Goal: Task Accomplishment & Management: Complete application form

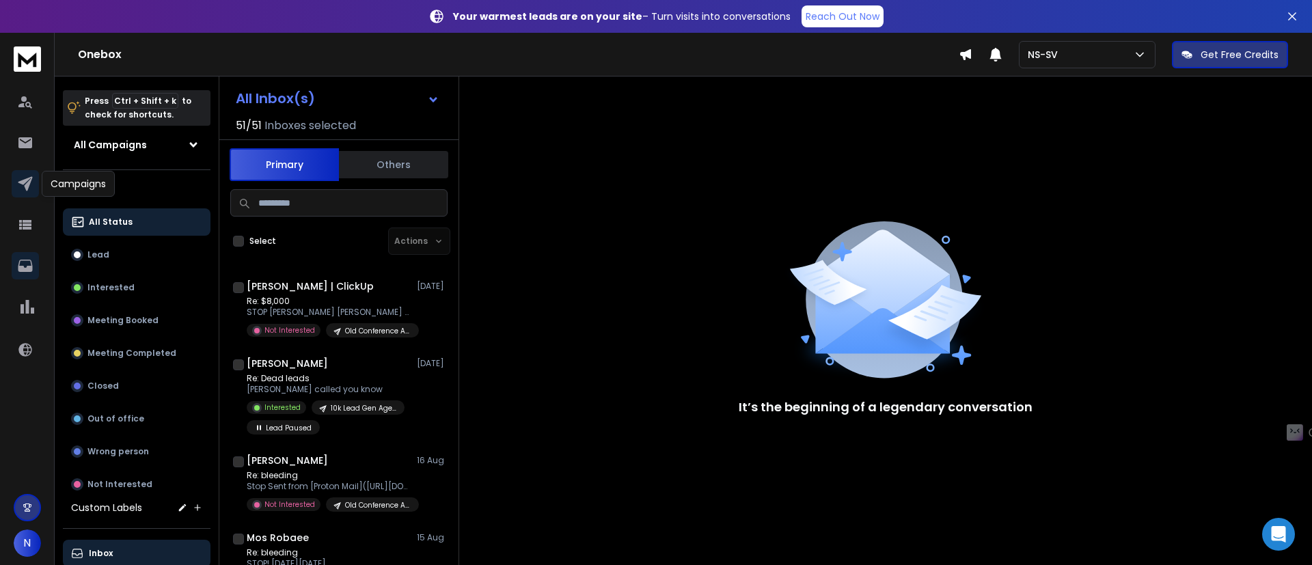
click at [28, 184] on icon at bounding box center [25, 183] width 14 height 14
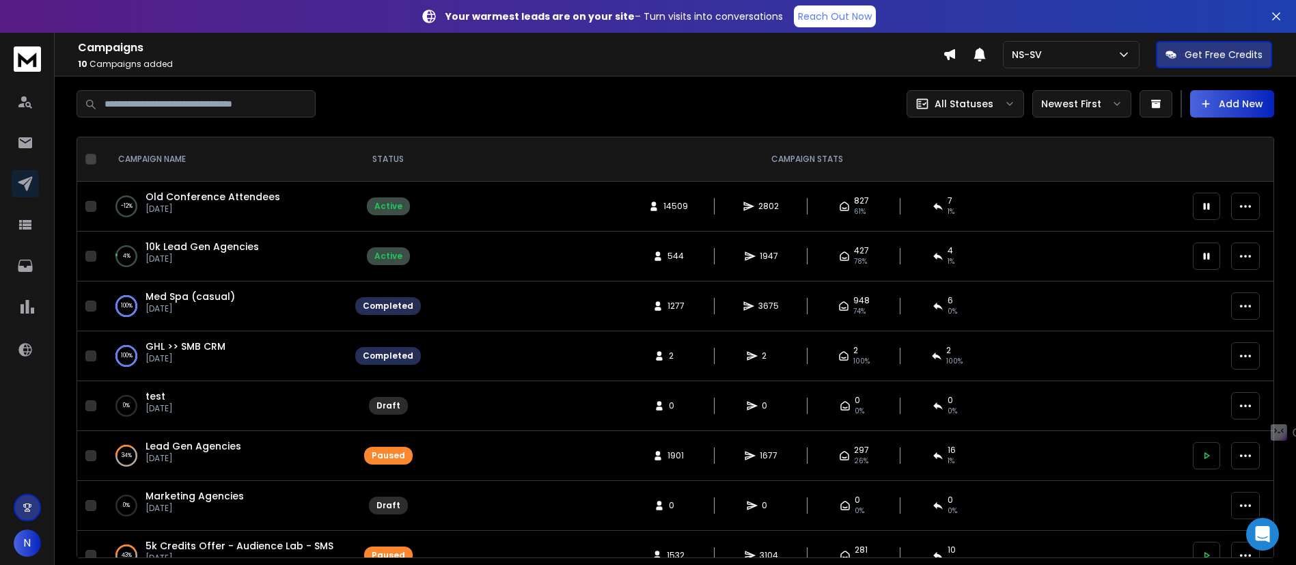
click at [203, 197] on span "Old Conference Attendees" at bounding box center [213, 197] width 135 height 14
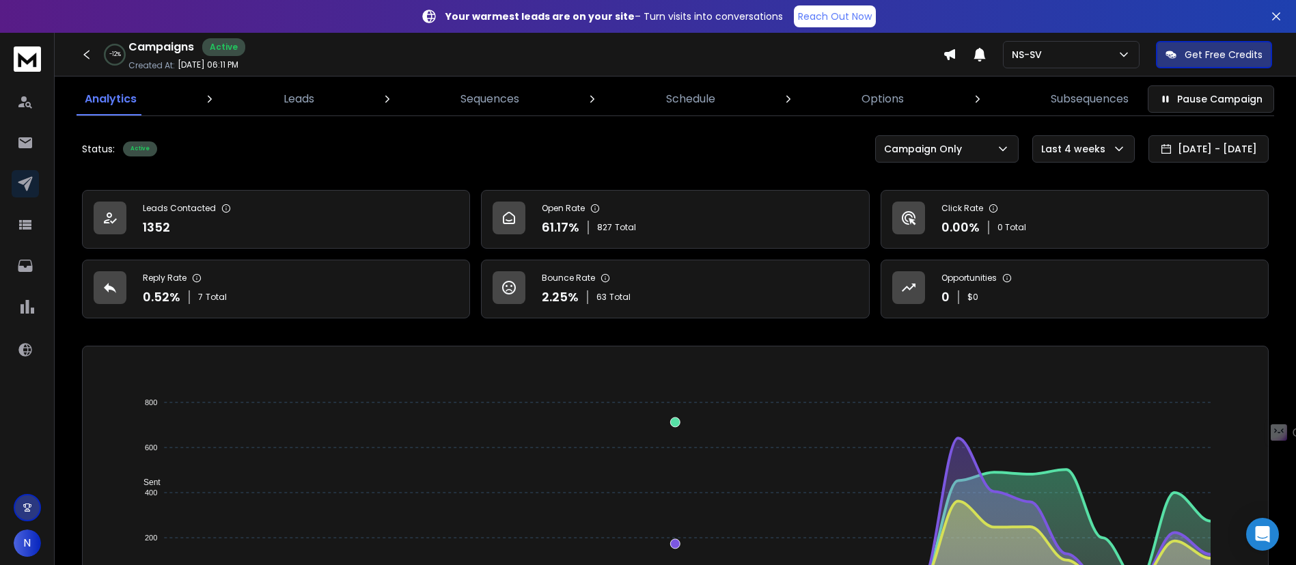
scroll to position [31, 0]
click at [295, 91] on link "Leads" at bounding box center [298, 100] width 47 height 33
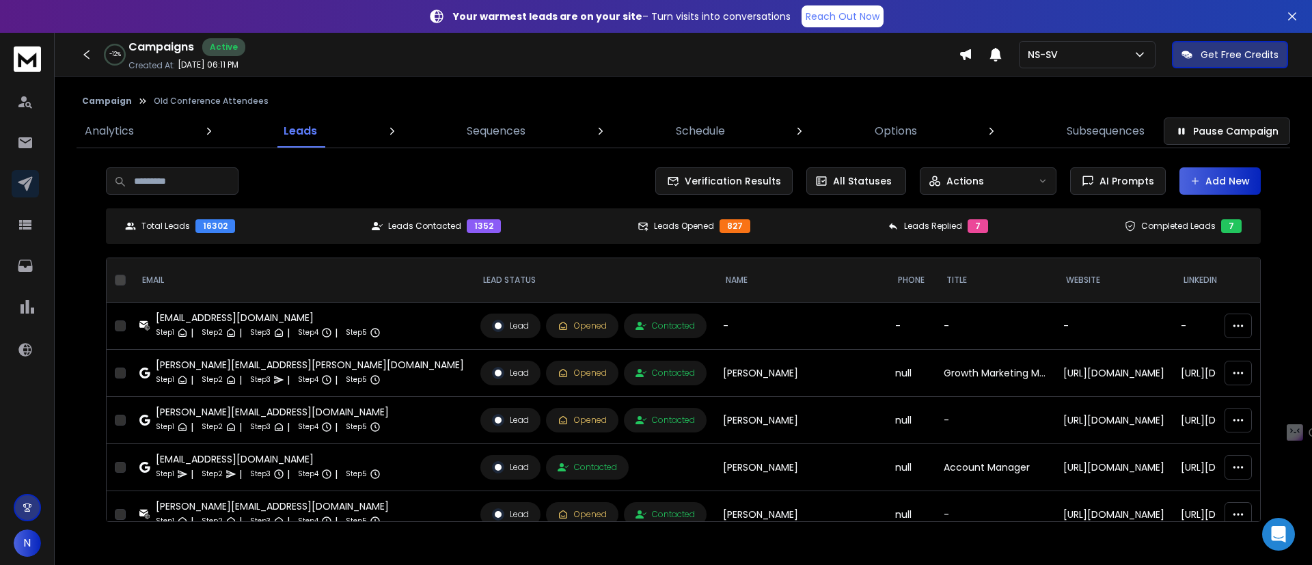
click at [1217, 187] on button "Add New" at bounding box center [1219, 180] width 81 height 27
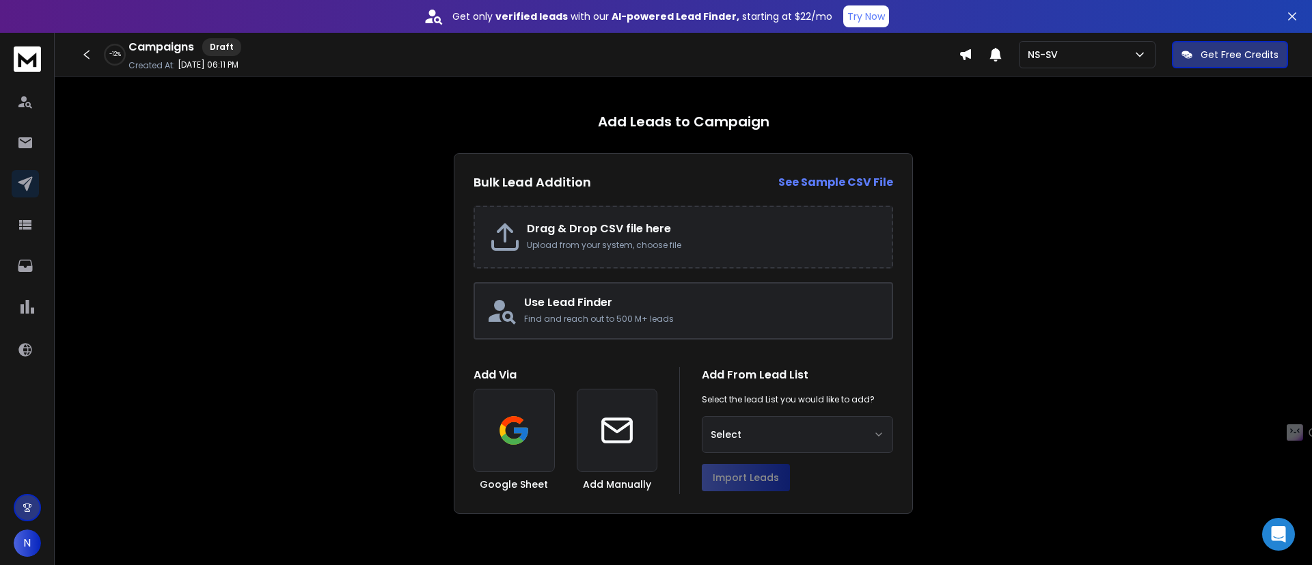
click at [644, 225] on h2 "Drag & Drop CSV file here" at bounding box center [702, 229] width 351 height 16
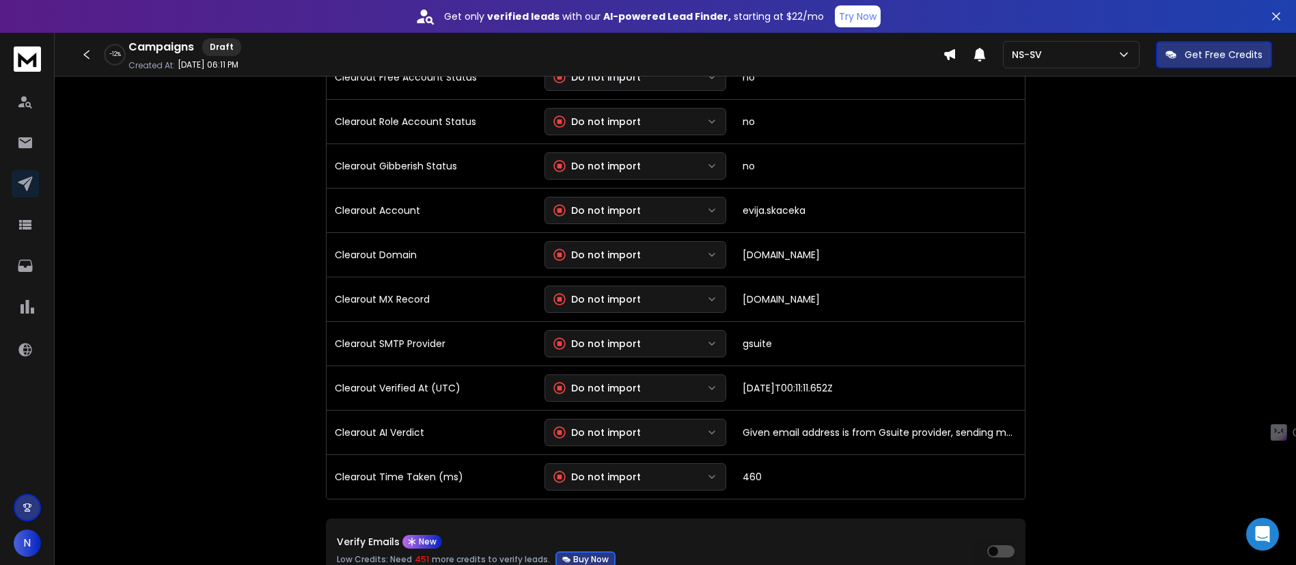
scroll to position [972, 0]
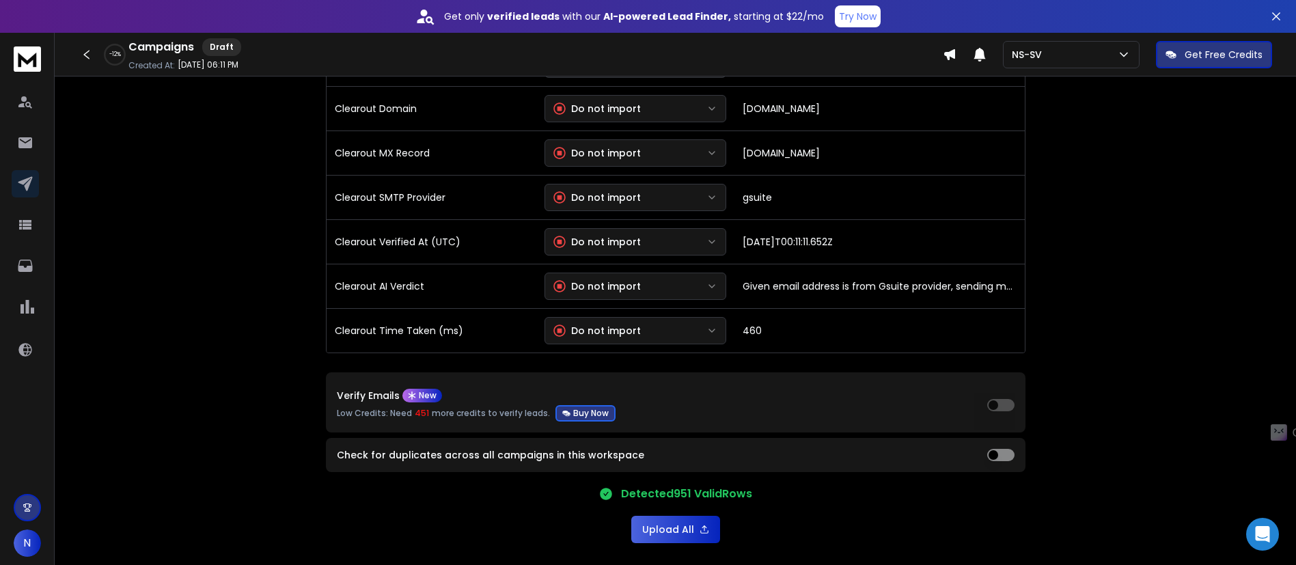
click at [678, 526] on button "Upload All" at bounding box center [675, 529] width 89 height 27
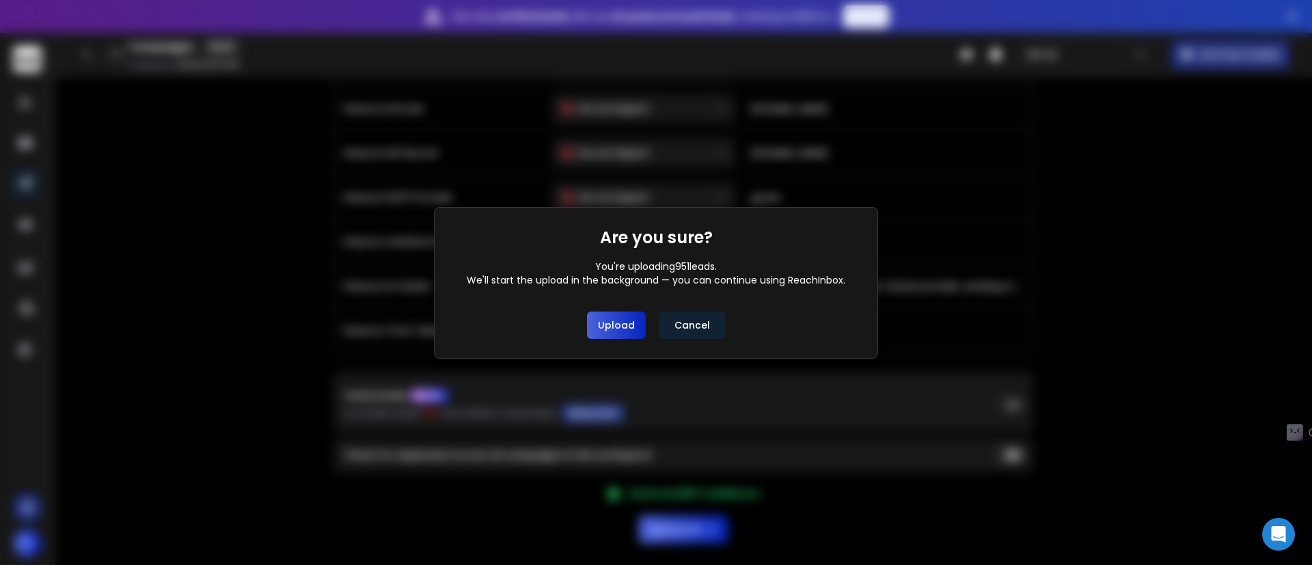
click at [611, 325] on button "Upload" at bounding box center [616, 325] width 59 height 27
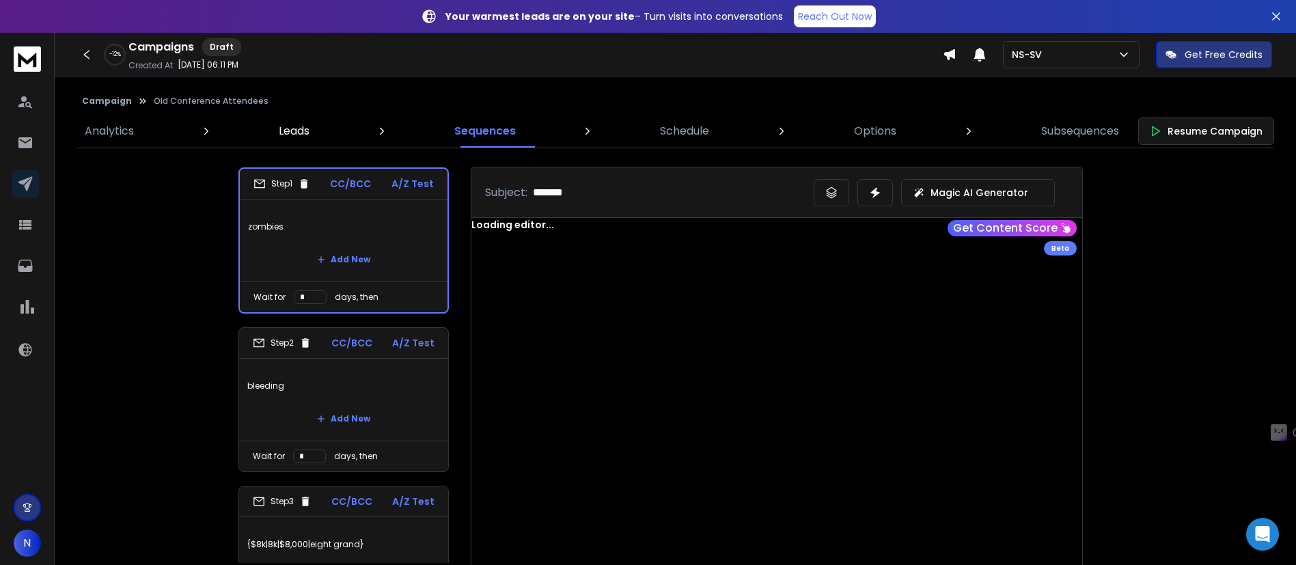
click at [294, 140] on link "Leads" at bounding box center [294, 131] width 47 height 33
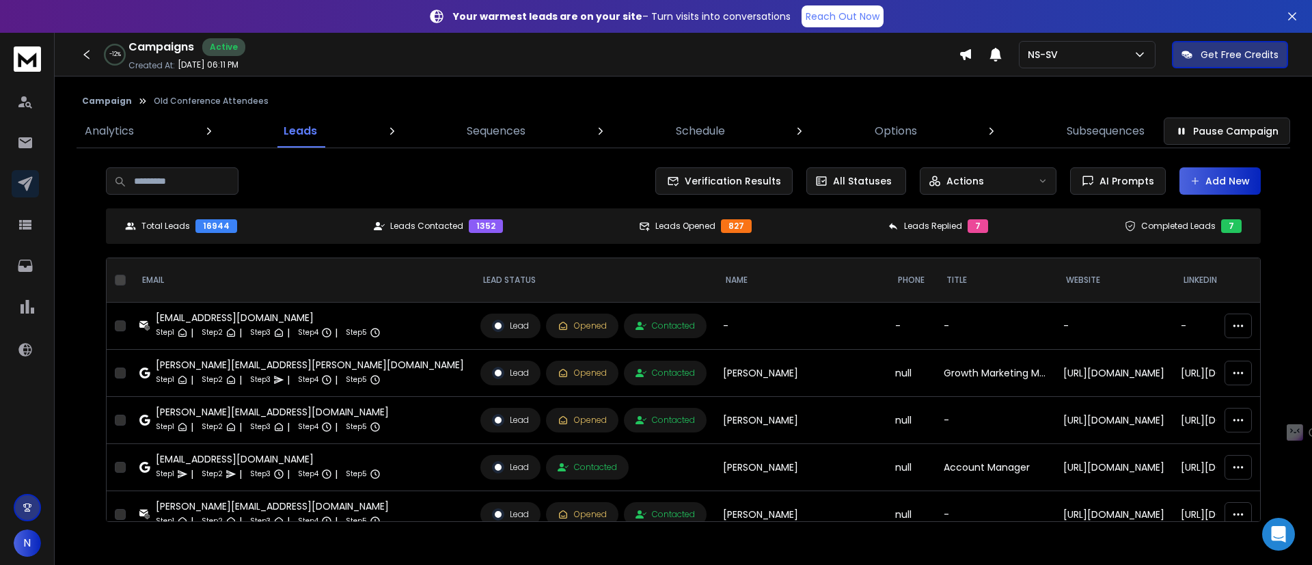
click at [1220, 179] on button "Add New" at bounding box center [1219, 180] width 81 height 27
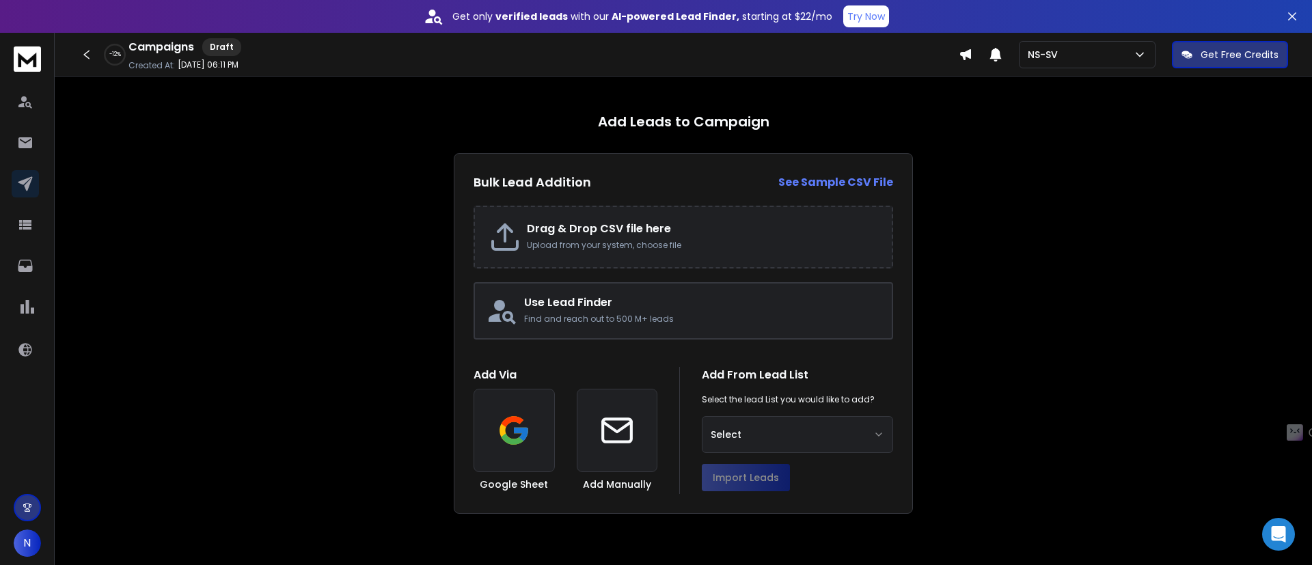
click at [624, 245] on p "Upload from your system, choose file" at bounding box center [702, 245] width 351 height 11
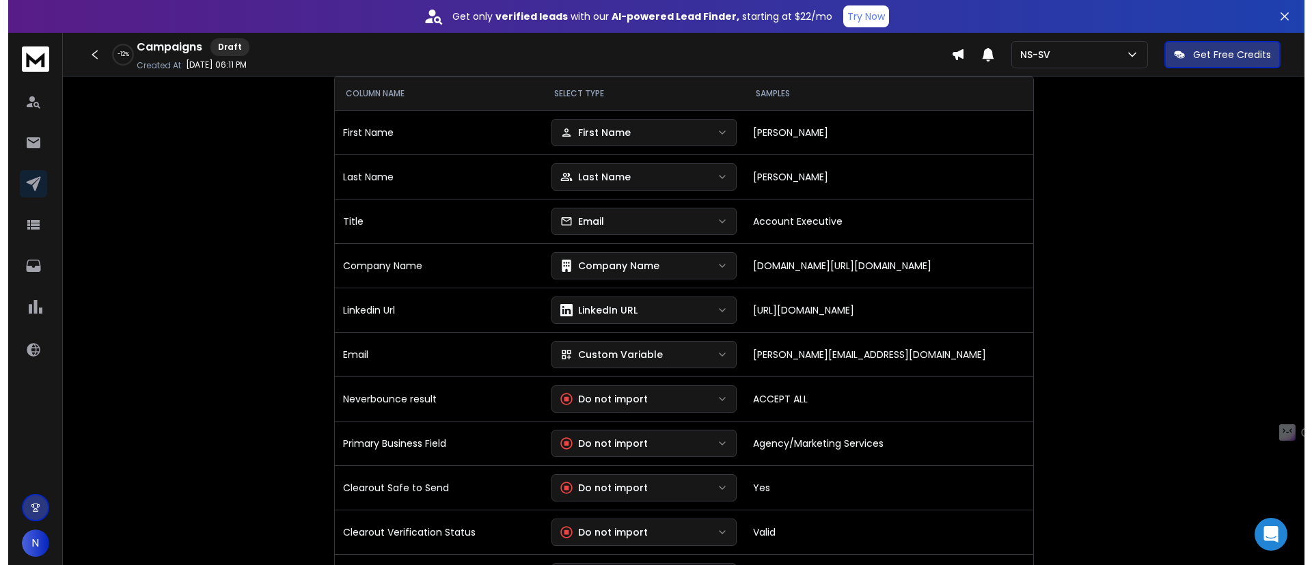
scroll to position [242, 0]
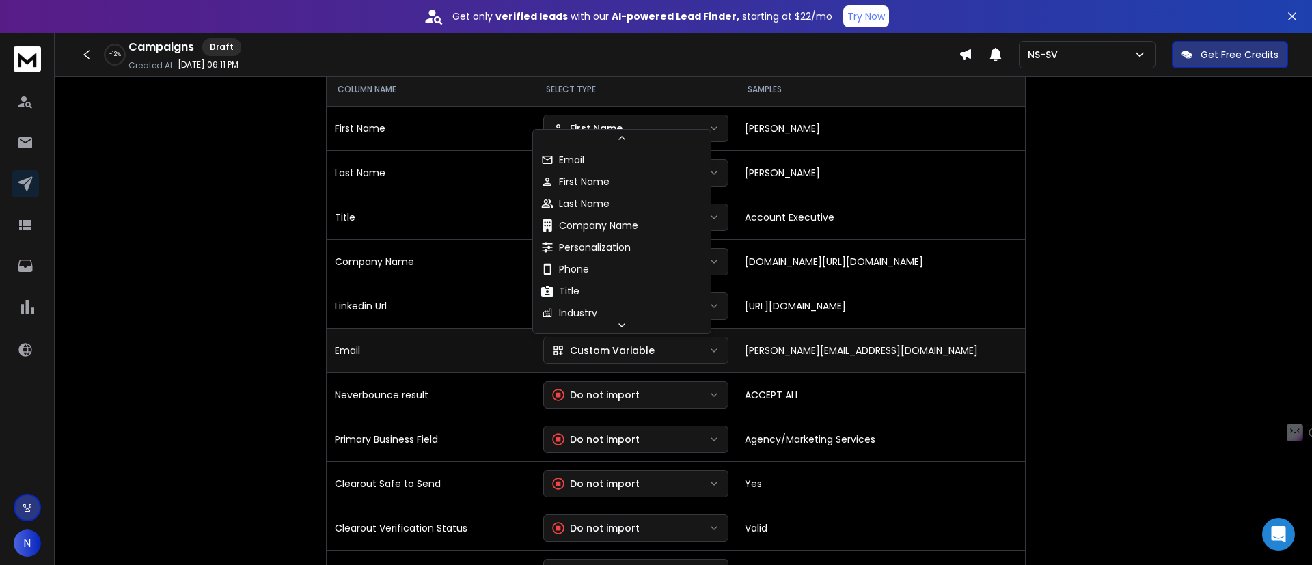
click at [595, 346] on div "Custom Variable" at bounding box center [603, 351] width 103 height 14
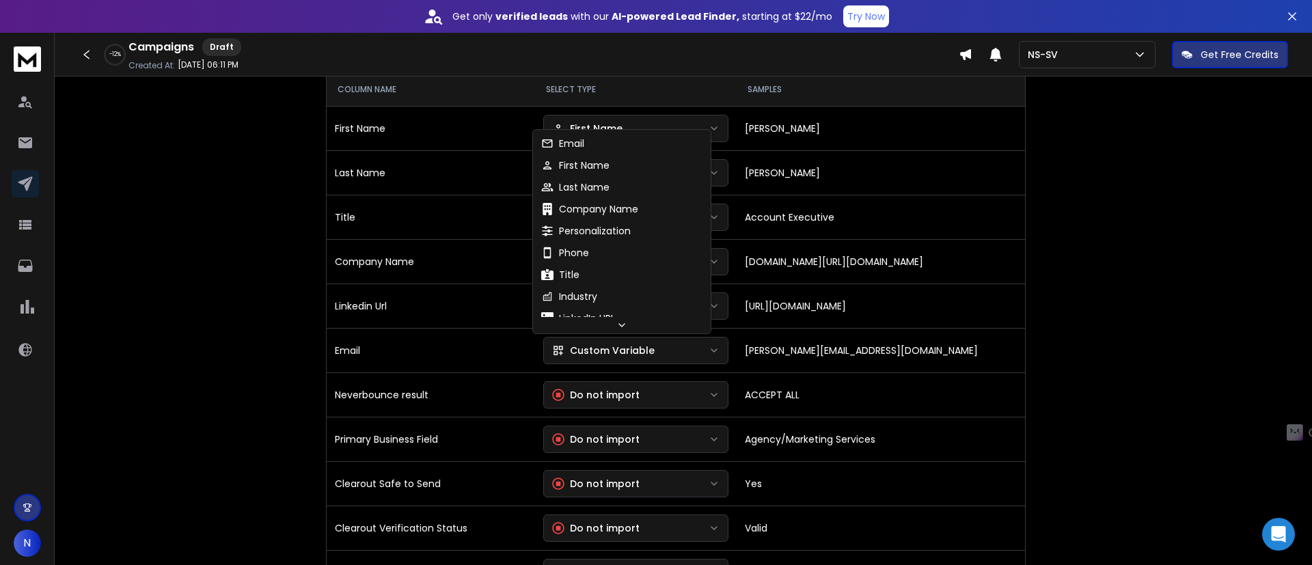
scroll to position [0, 0]
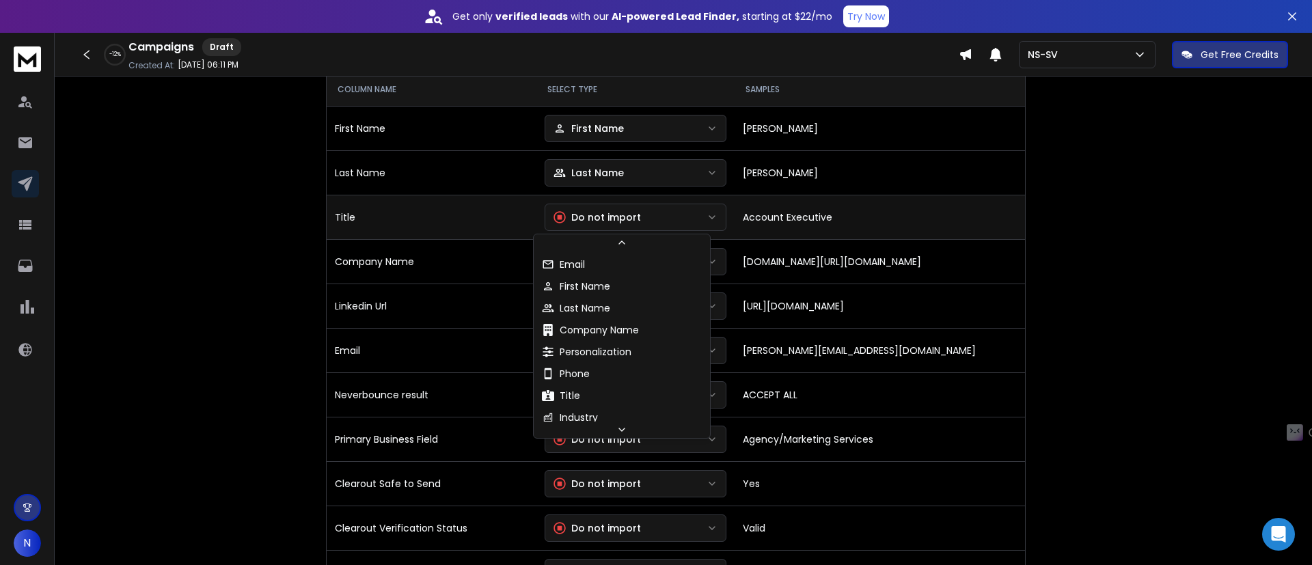
click at [587, 217] on div "Do not import" at bounding box center [597, 217] width 87 height 14
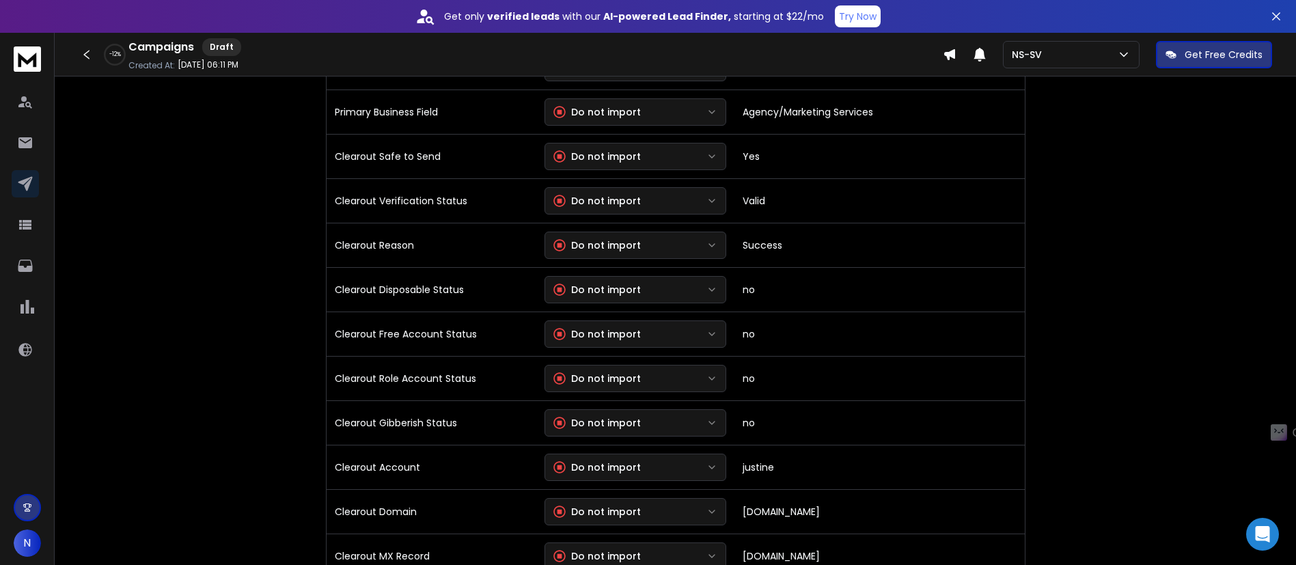
scroll to position [972, 0]
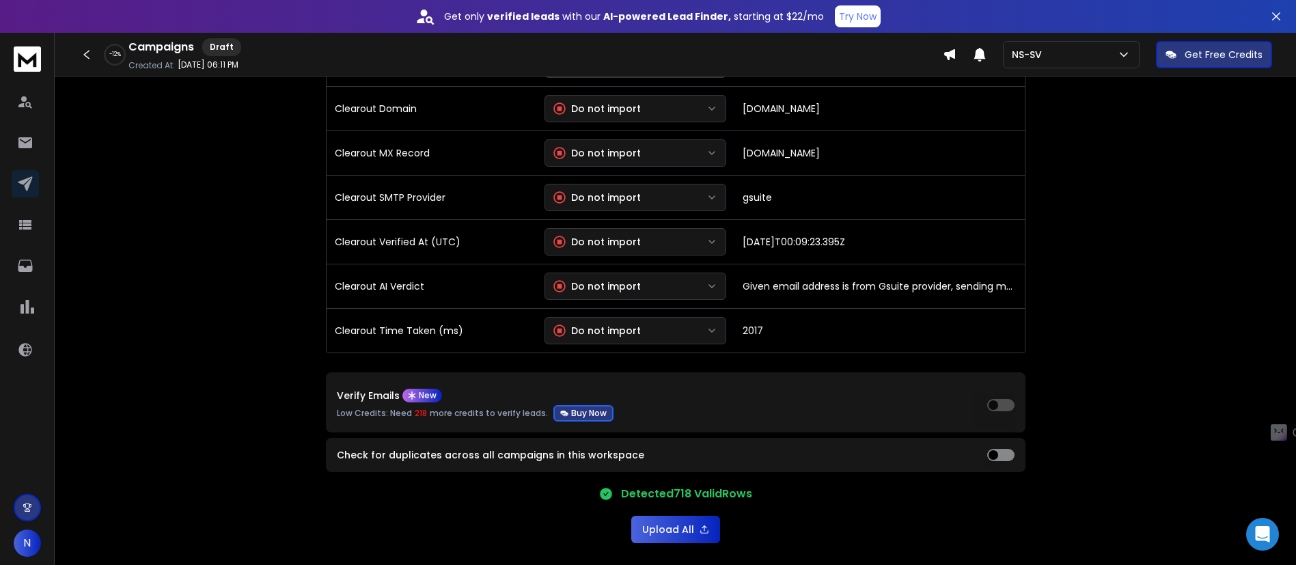
click at [670, 527] on button "Upload All" at bounding box center [675, 529] width 89 height 27
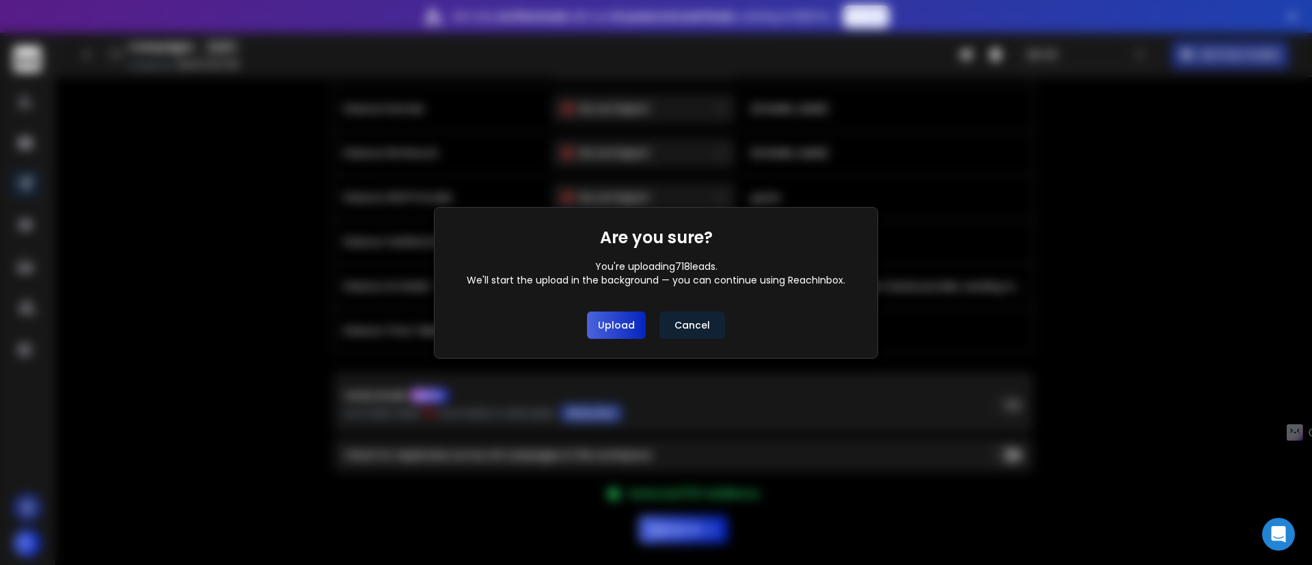
click at [621, 334] on button "Upload" at bounding box center [616, 325] width 59 height 27
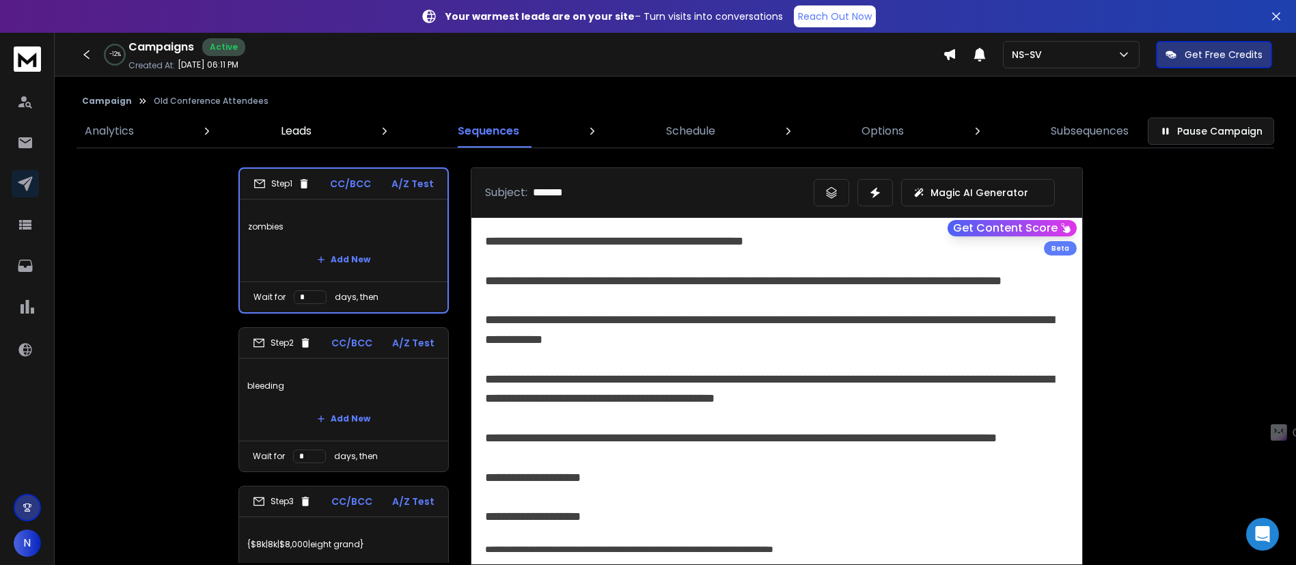
click at [290, 128] on p "Leads" at bounding box center [296, 131] width 31 height 16
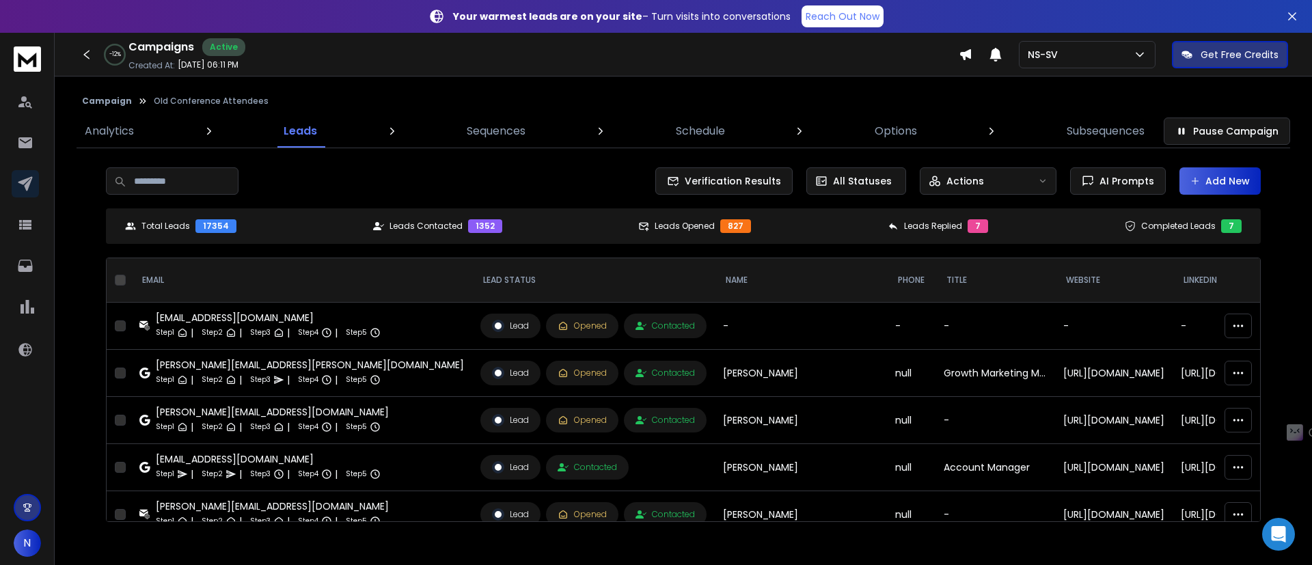
click at [1218, 180] on button "Add New" at bounding box center [1219, 180] width 81 height 27
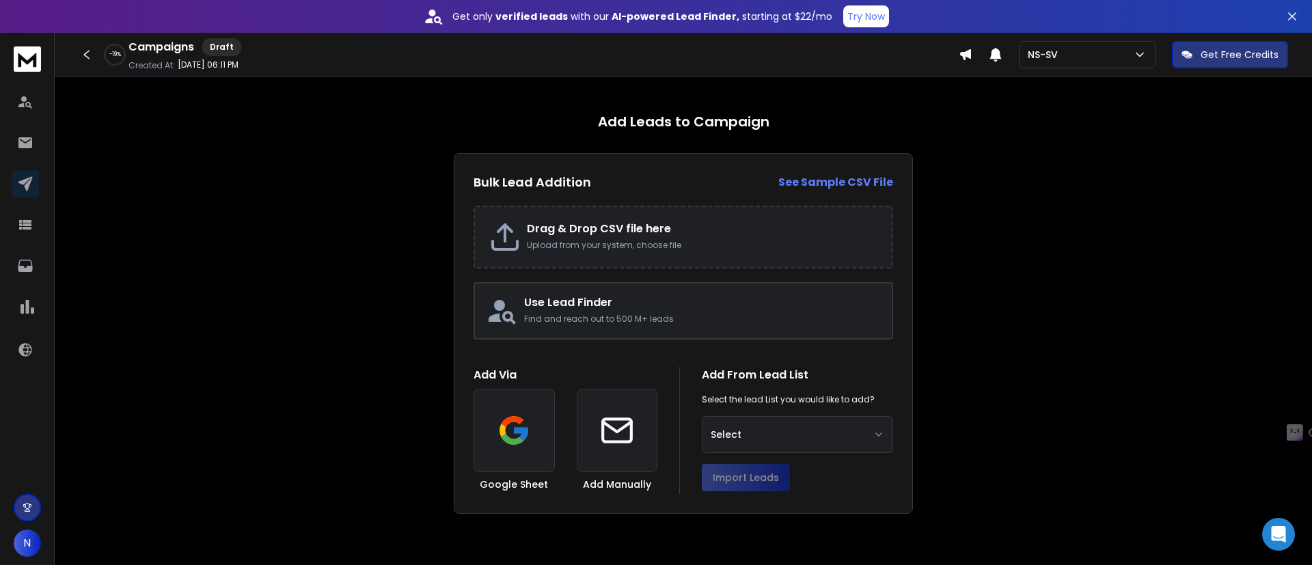
click at [608, 221] on h2 "Drag & Drop CSV file here" at bounding box center [702, 229] width 351 height 16
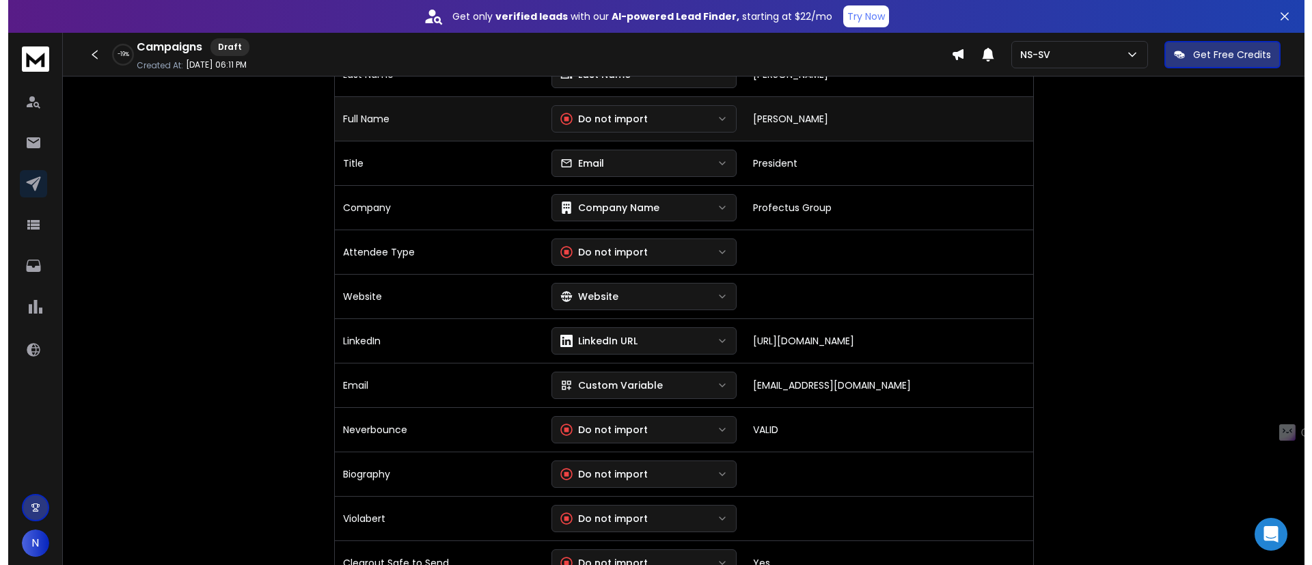
scroll to position [342, 0]
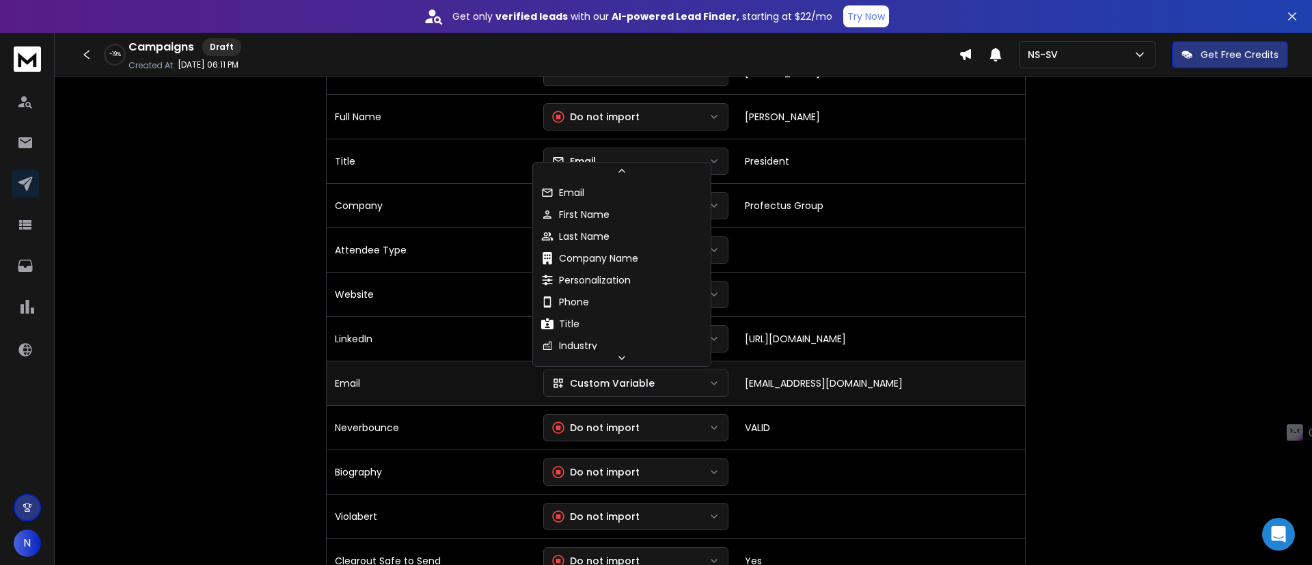
click at [595, 395] on button "Custom Variable" at bounding box center [635, 383] width 185 height 27
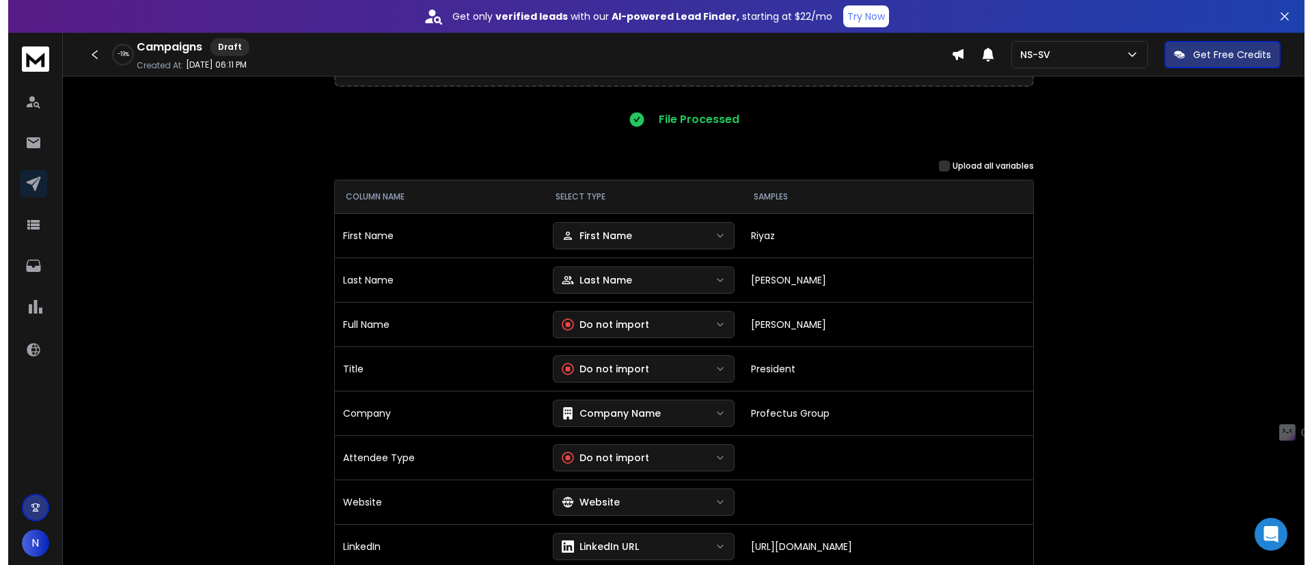
scroll to position [131, 0]
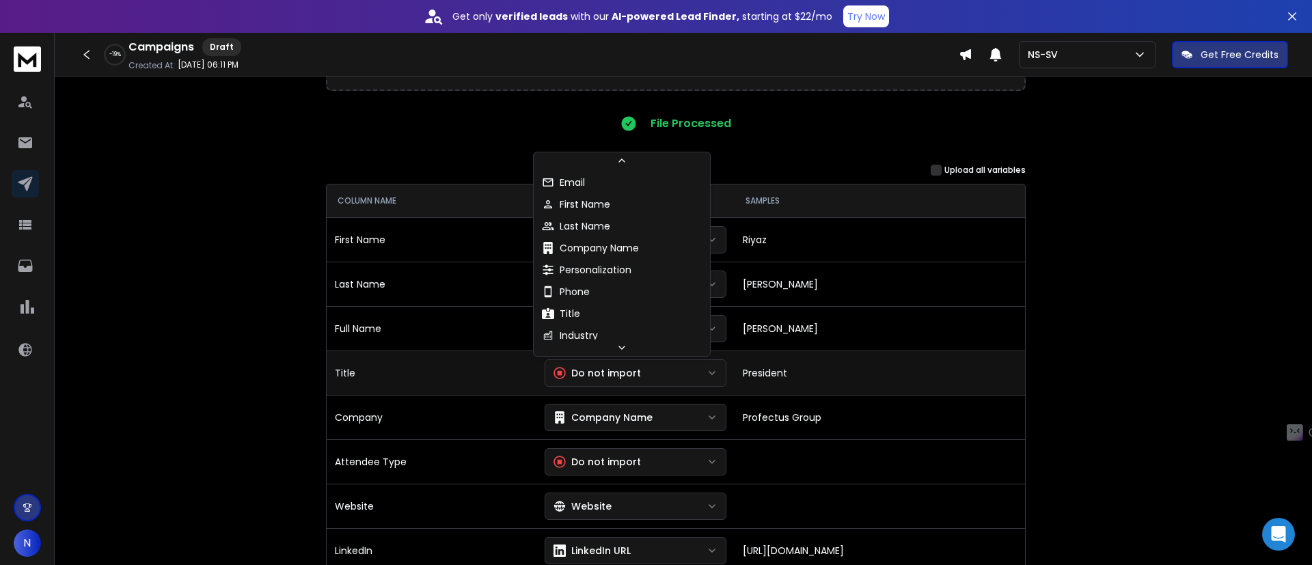
click at [587, 377] on div "Do not import" at bounding box center [597, 373] width 87 height 14
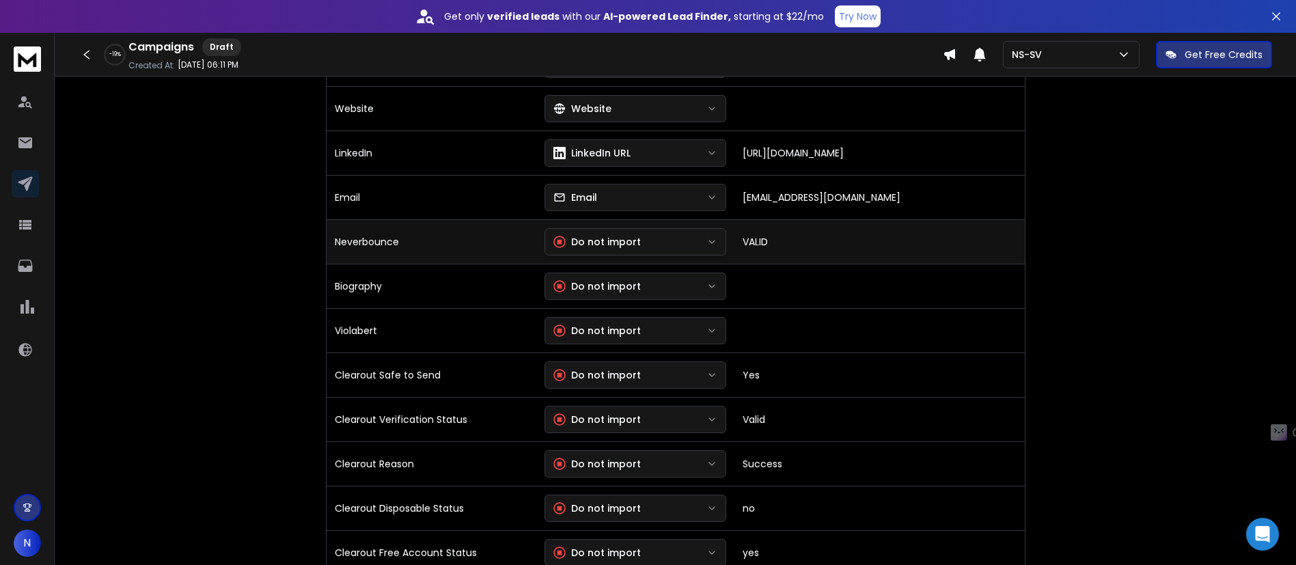
scroll to position [1150, 0]
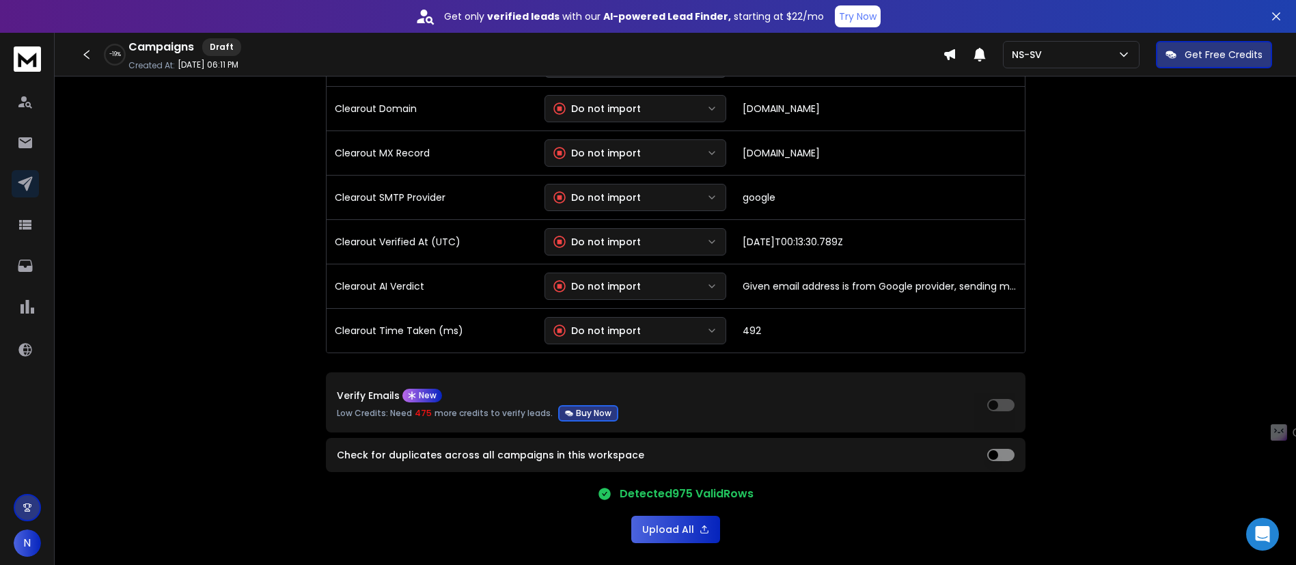
click at [672, 534] on button "Upload All" at bounding box center [675, 529] width 89 height 27
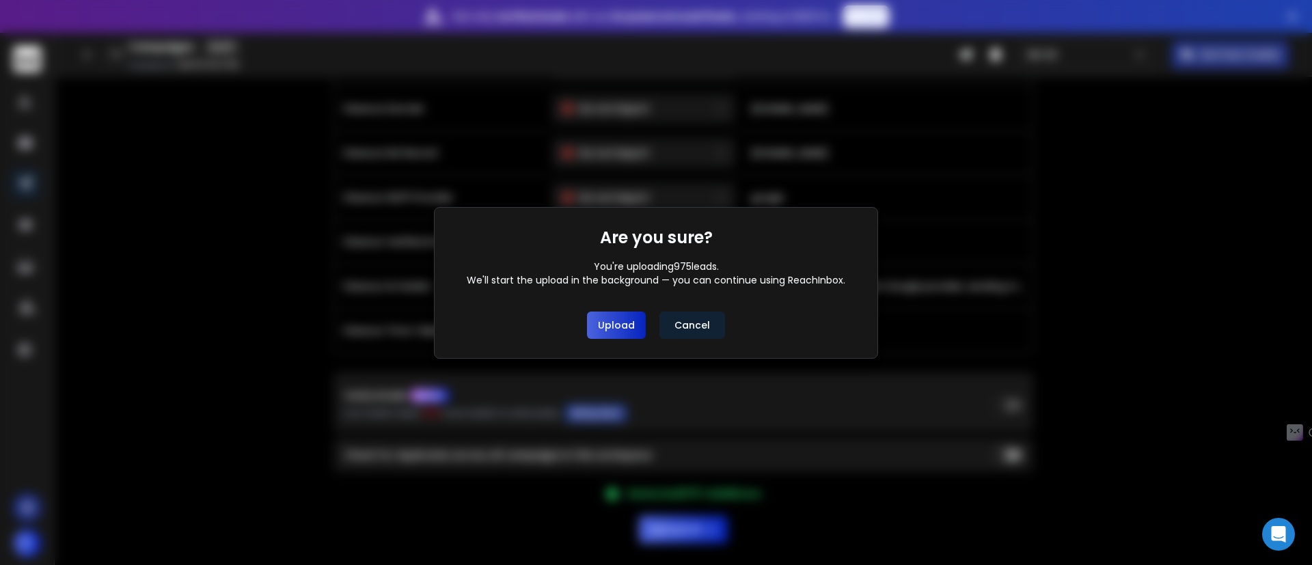
click at [616, 325] on button "Upload" at bounding box center [616, 325] width 59 height 27
